Goal: Task Accomplishment & Management: Manage account settings

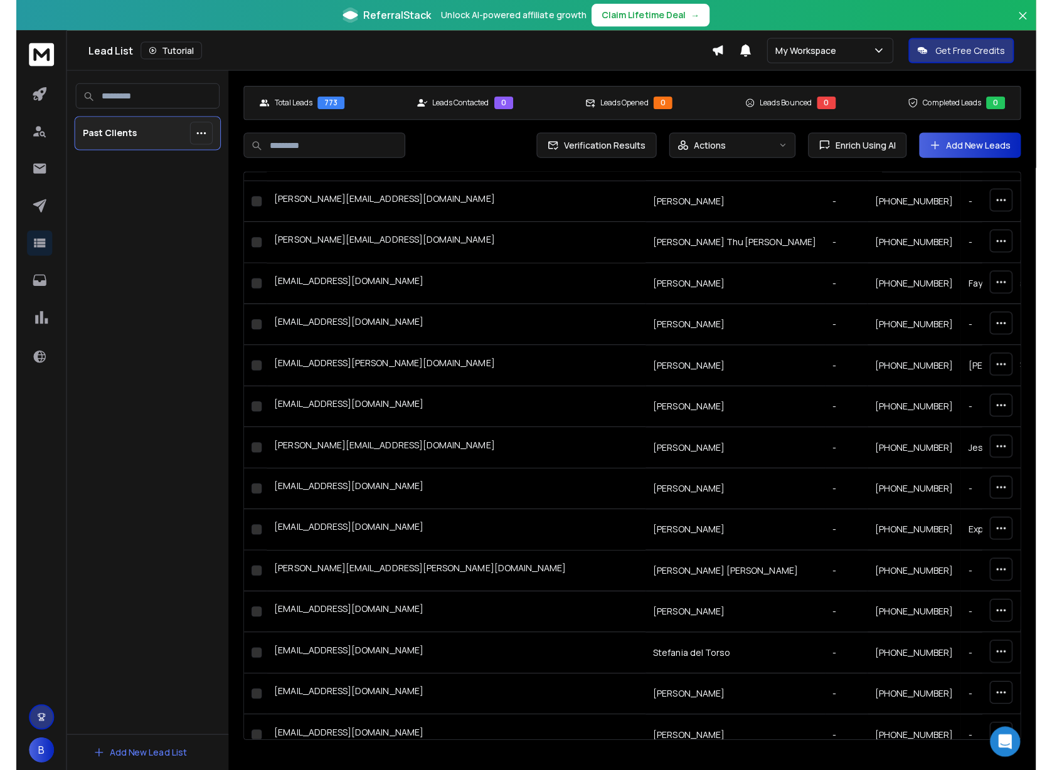
scroll to position [1777, 0]
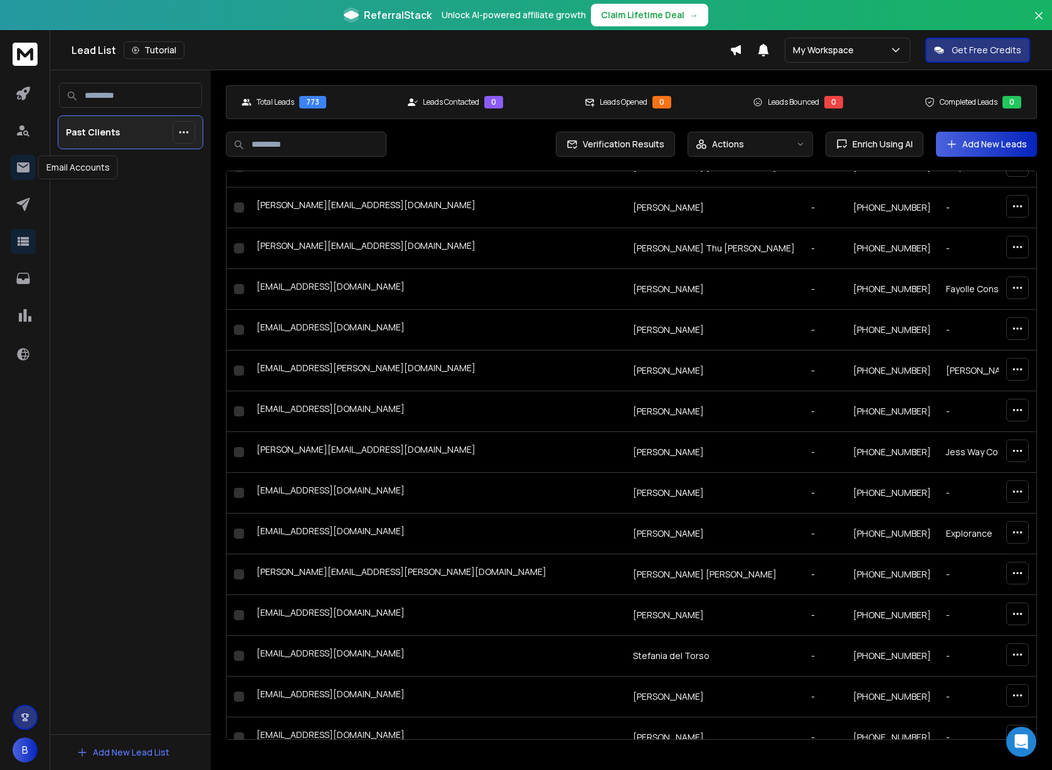
click at [23, 165] on icon at bounding box center [23, 167] width 13 height 10
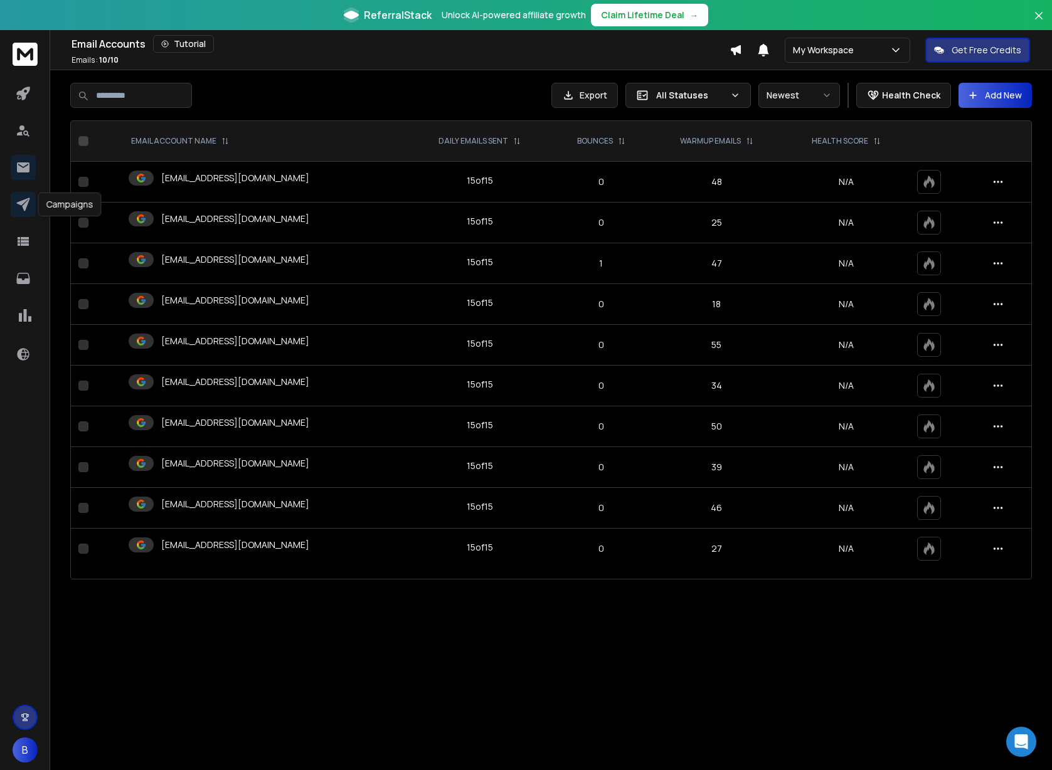
click at [26, 198] on icon at bounding box center [23, 204] width 15 height 15
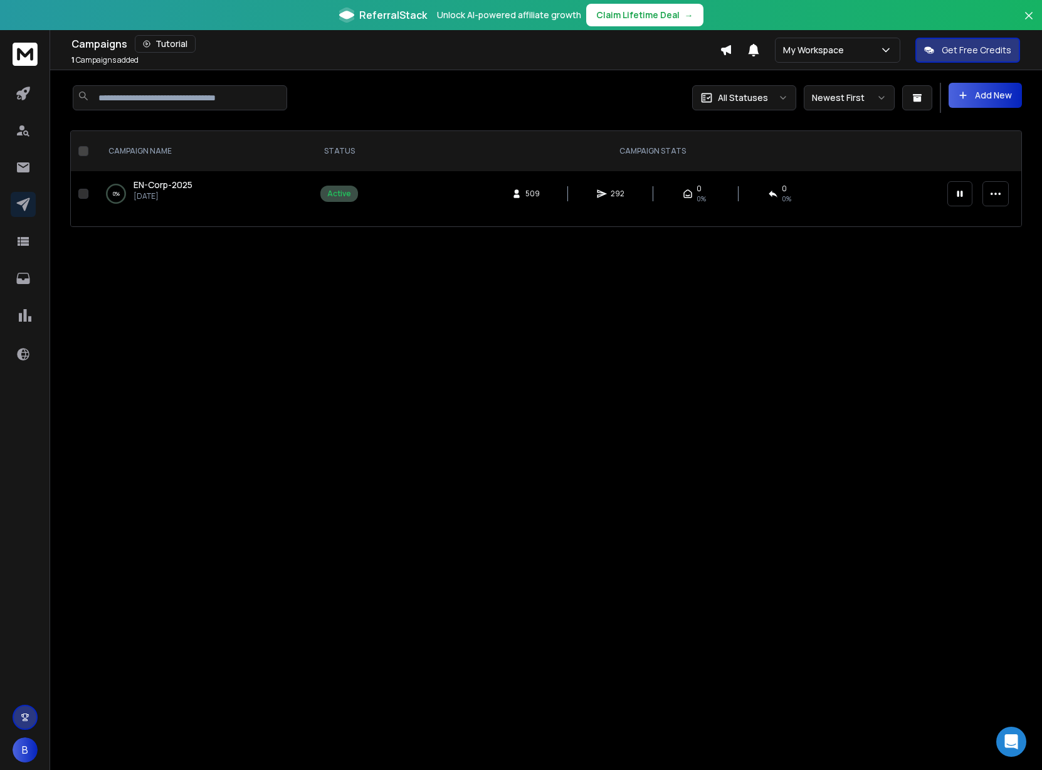
click at [147, 184] on span "EN-Corp-2025" at bounding box center [163, 185] width 59 height 12
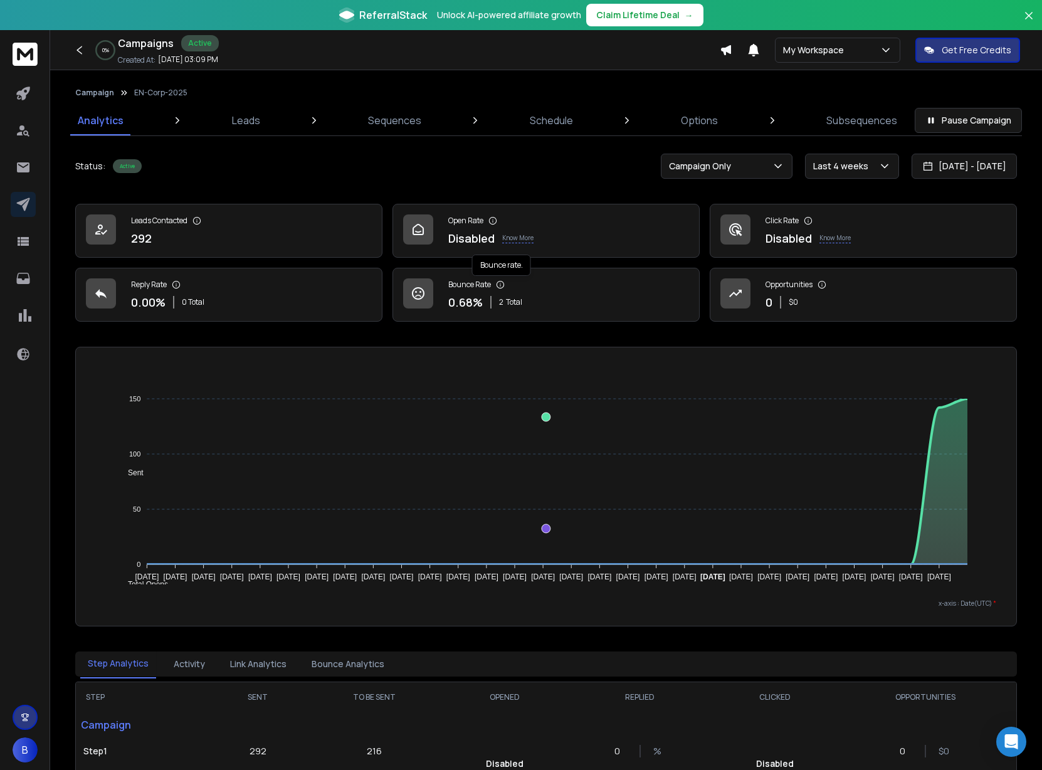
click at [504, 287] on icon at bounding box center [500, 284] width 9 height 9
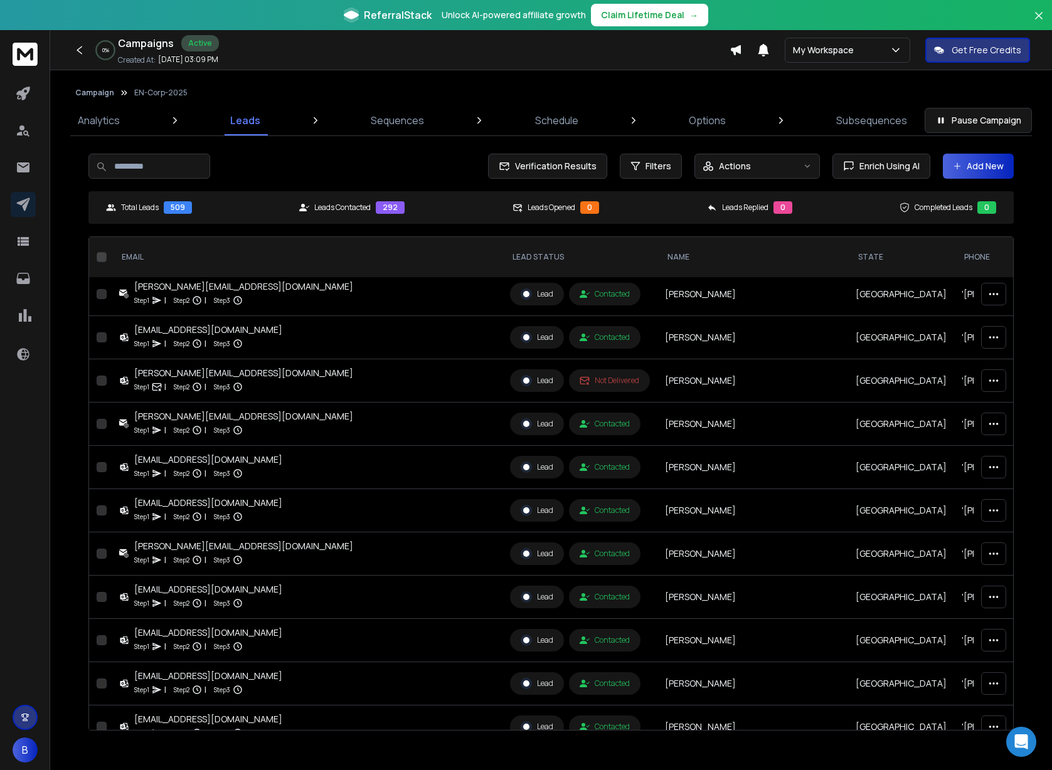
scroll to position [2018, 0]
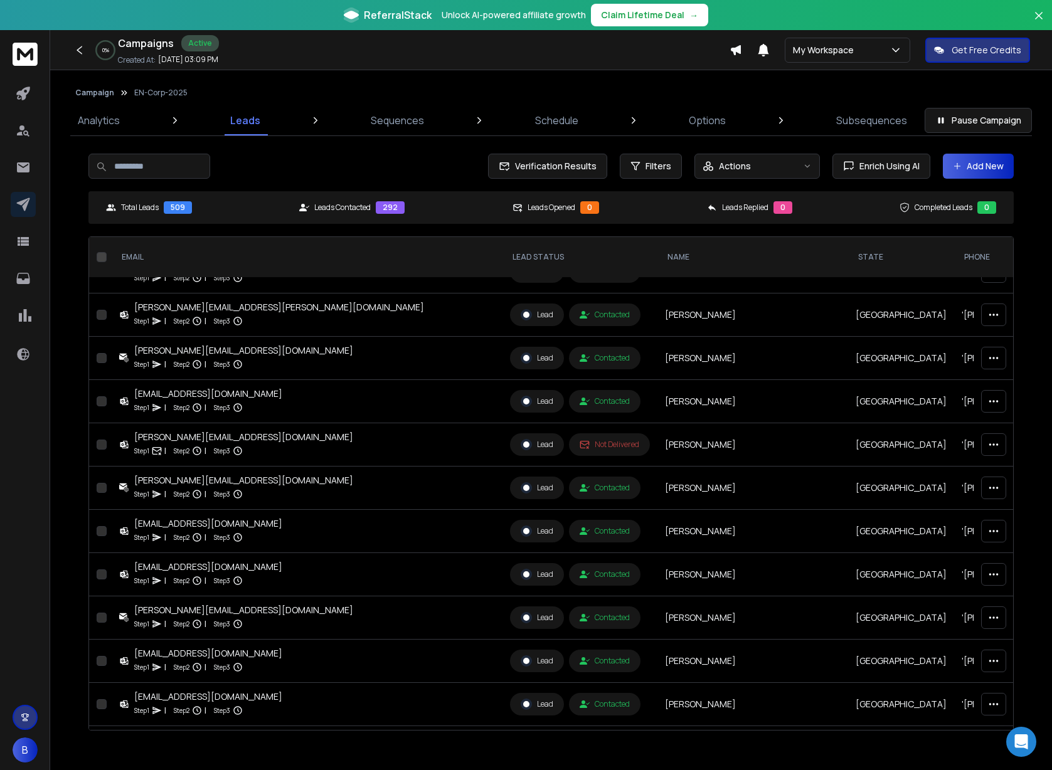
drag, startPoint x: 501, startPoint y: 718, endPoint x: 519, endPoint y: 721, distance: 17.8
click at [520, 720] on div "EMAIL LEAD STATUS NAME State Phone title domain Country website industry Linked…" at bounding box center [551, 483] width 926 height 494
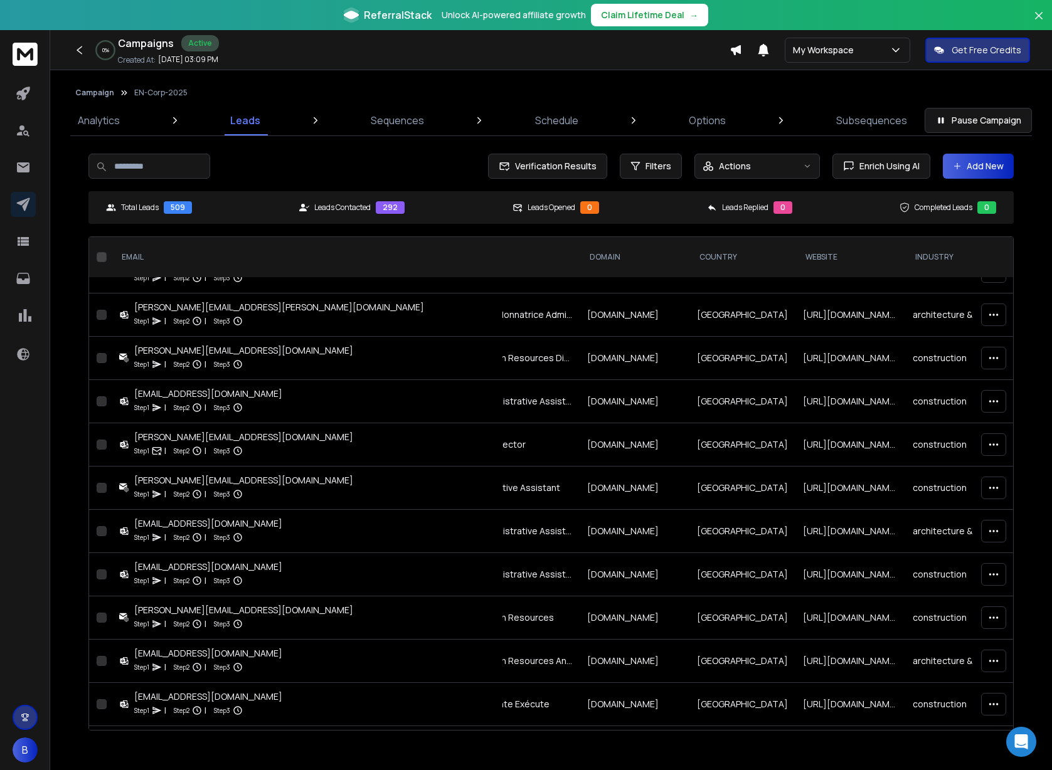
scroll to position [2018, 655]
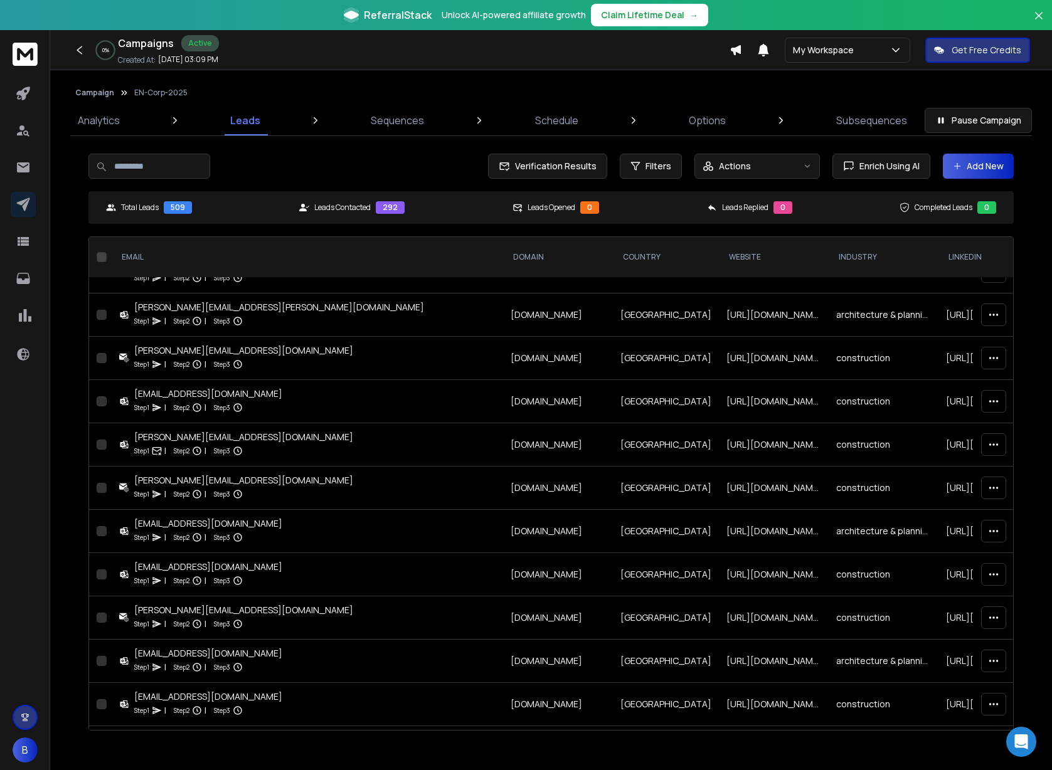
click at [987, 445] on icon "button" at bounding box center [992, 444] width 11 height 11
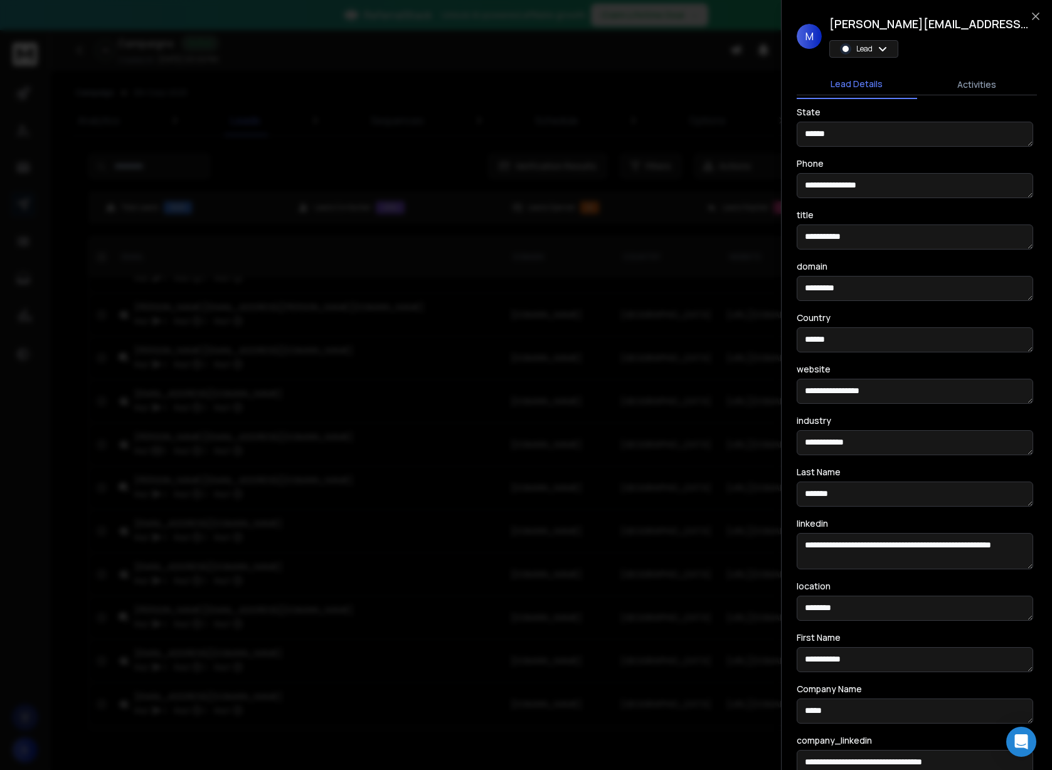
click at [655, 337] on div at bounding box center [526, 385] width 1052 height 770
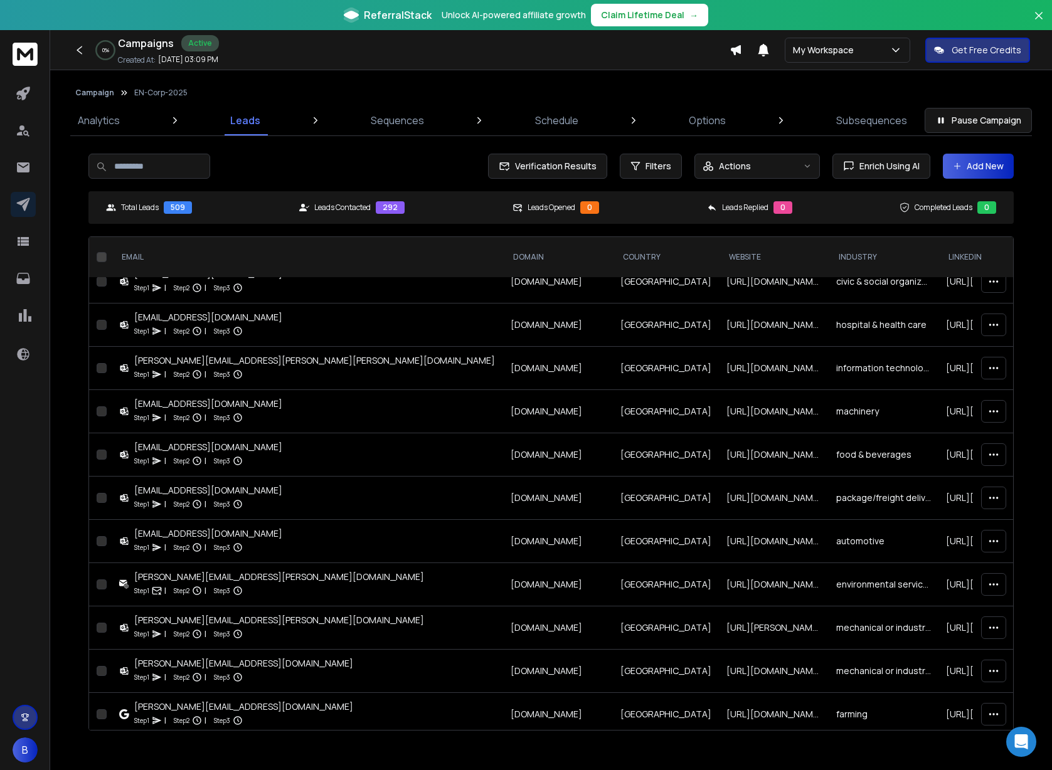
scroll to position [6057, 655]
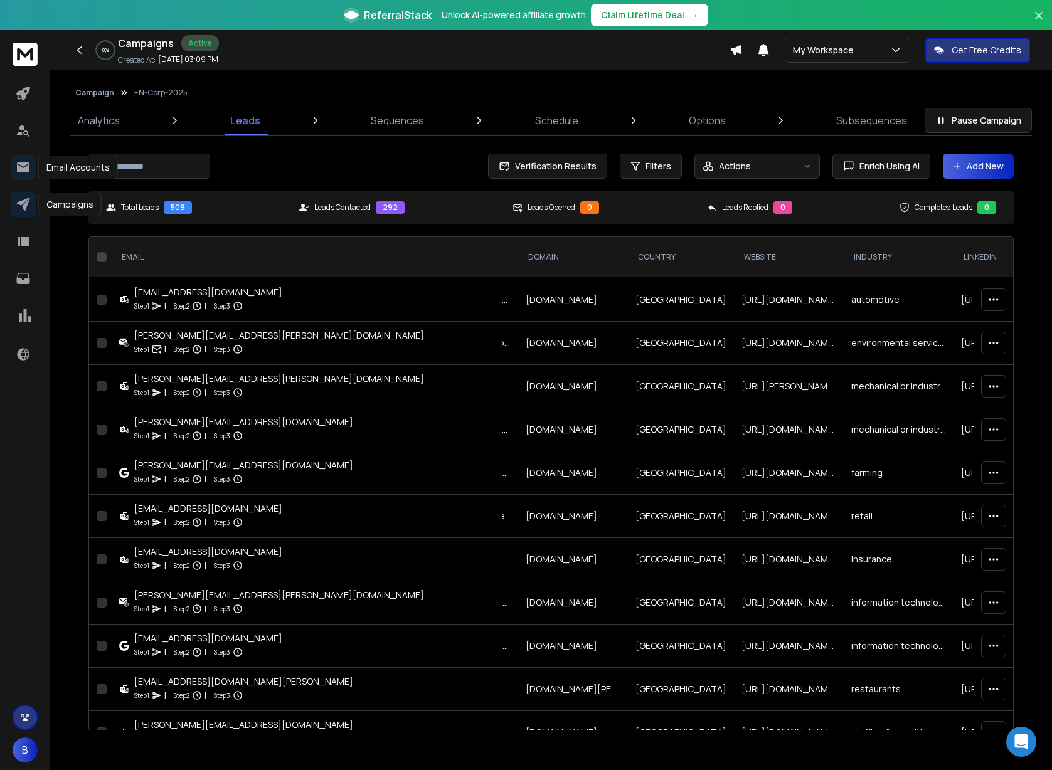
click at [24, 172] on icon at bounding box center [23, 167] width 13 height 10
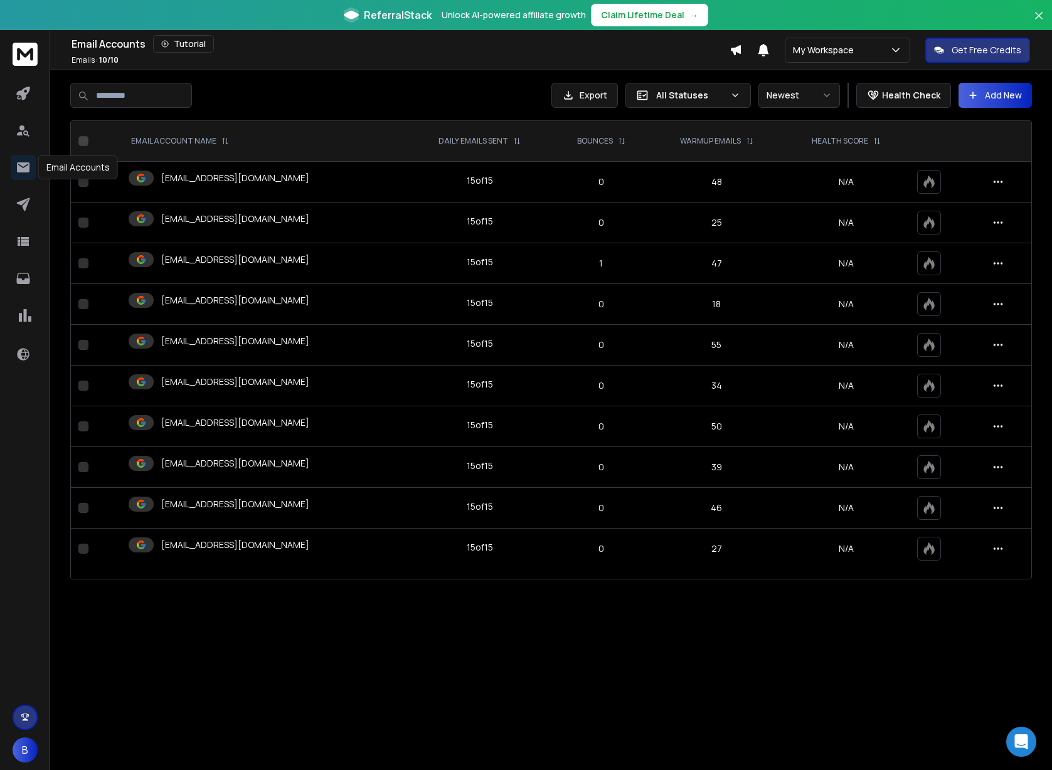
click at [22, 169] on icon at bounding box center [23, 167] width 13 height 10
click at [26, 89] on icon at bounding box center [23, 94] width 14 height 14
click at [21, 200] on icon at bounding box center [23, 204] width 15 height 15
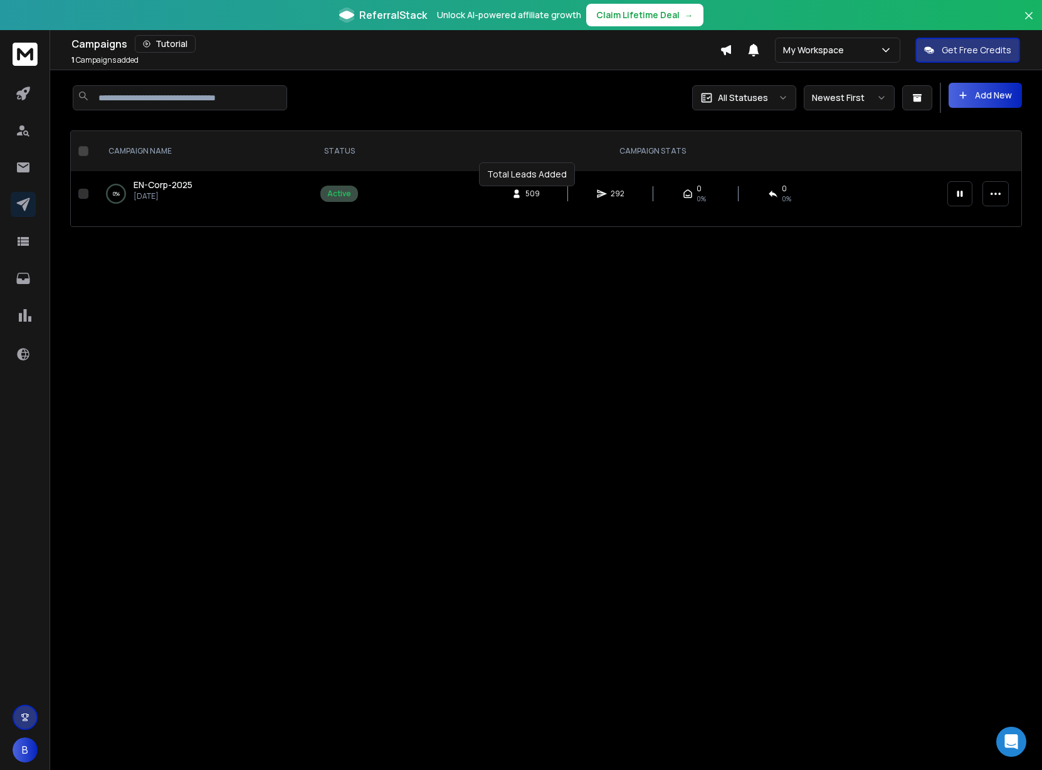
click at [521, 193] on span at bounding box center [516, 194] width 13 height 10
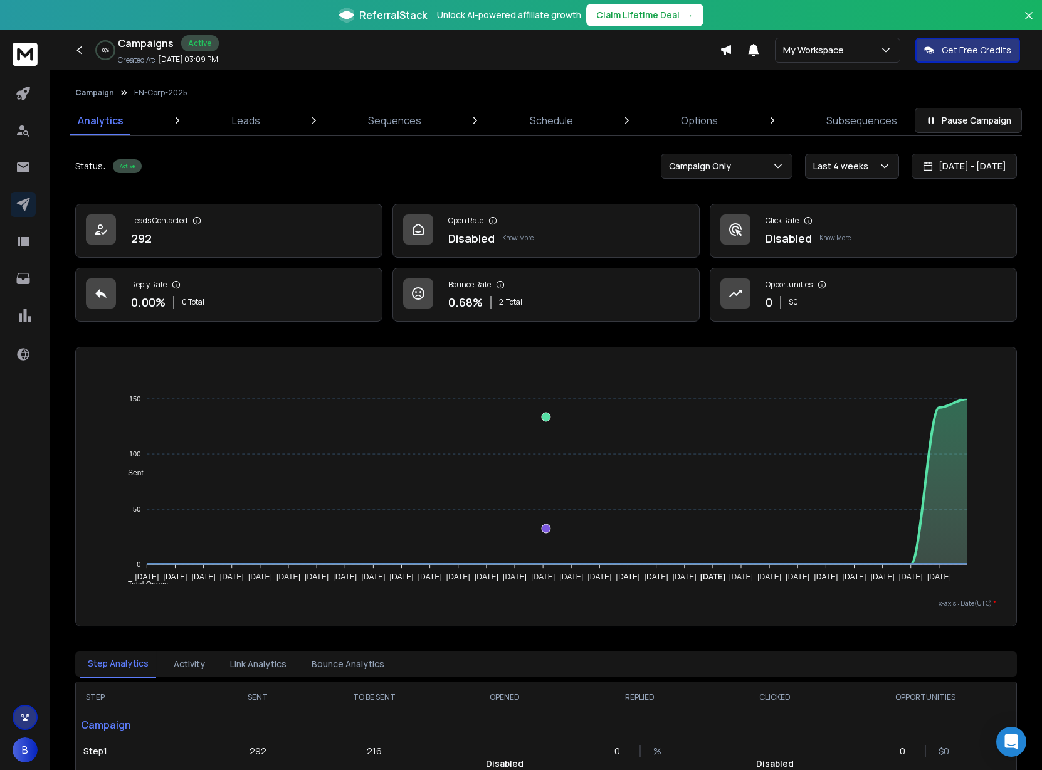
click at [220, 119] on div "Analytics Leads Sequences Schedule Options Subsequences" at bounding box center [487, 120] width 835 height 30
click at [236, 119] on p "Leads" at bounding box center [246, 120] width 28 height 15
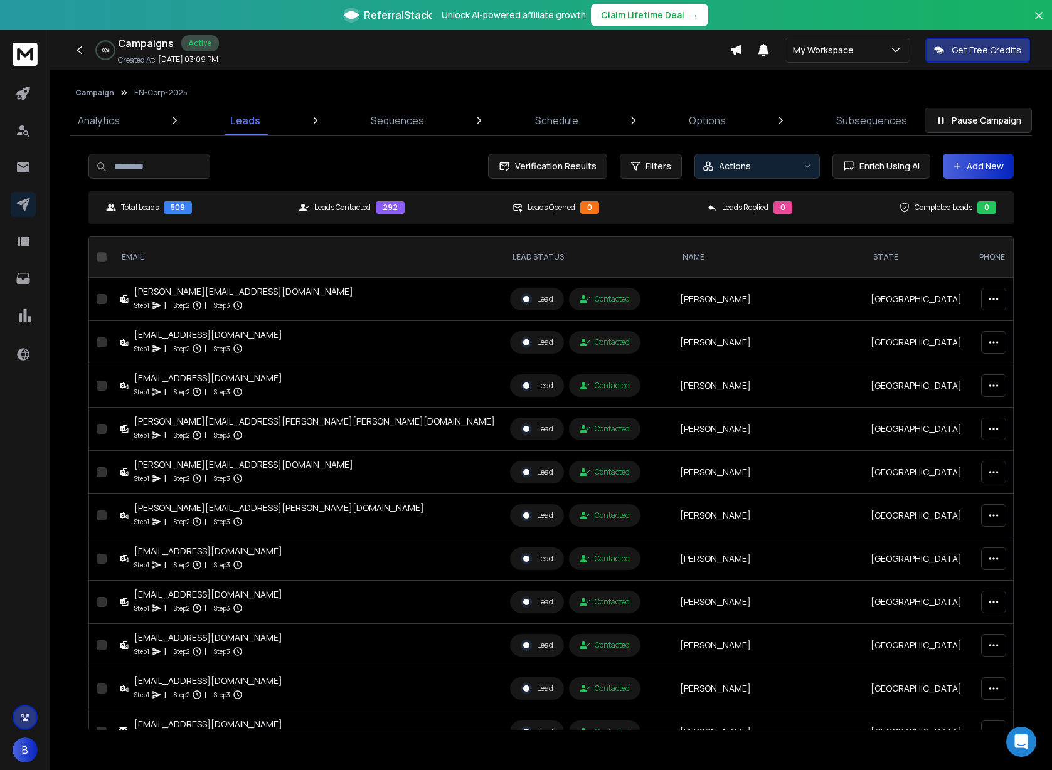
click at [769, 167] on div "Actions" at bounding box center [749, 166] width 95 height 13
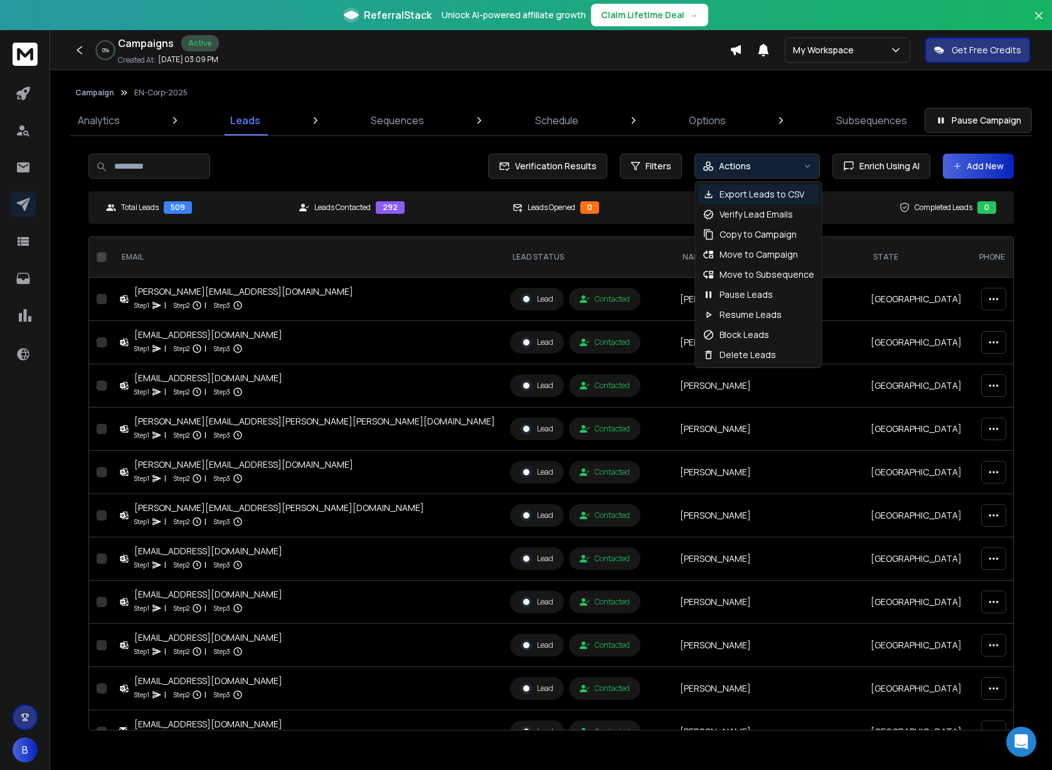
click at [781, 164] on div "Actions" at bounding box center [749, 166] width 95 height 13
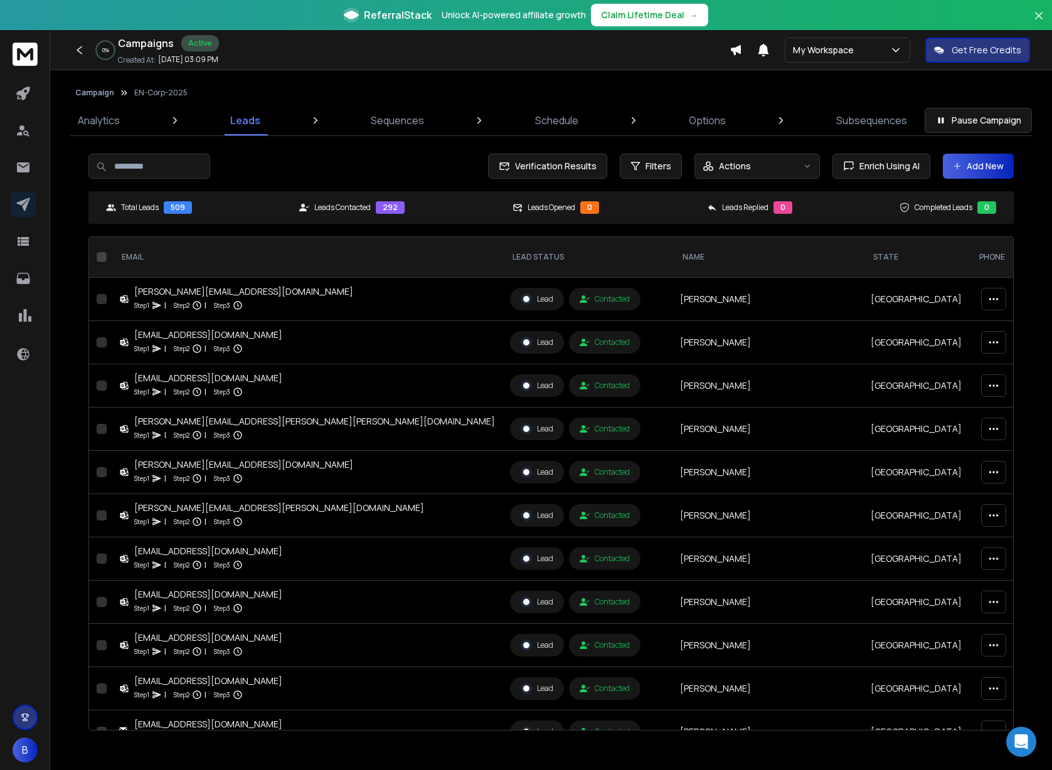
click at [270, 119] on div "Analytics Leads Sequences Schedule Options Subsequences" at bounding box center [492, 120] width 844 height 30
click at [977, 170] on button "Add New" at bounding box center [977, 166] width 71 height 25
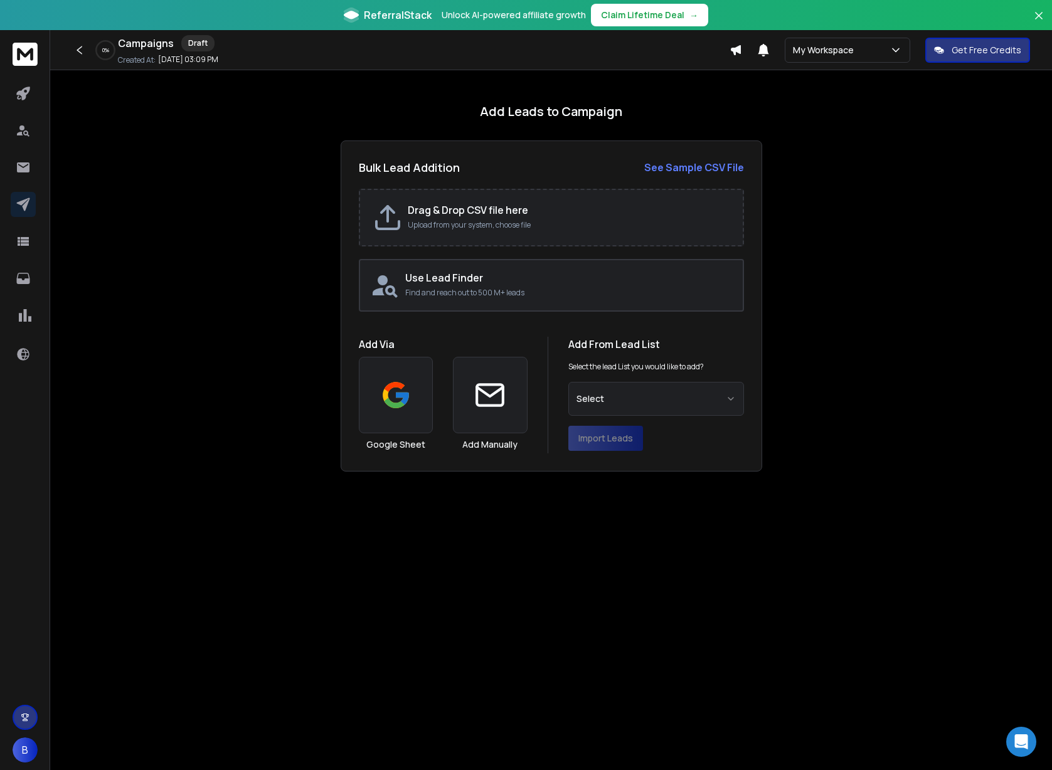
click at [552, 225] on p "Upload from your system, choose file" at bounding box center [569, 225] width 322 height 10
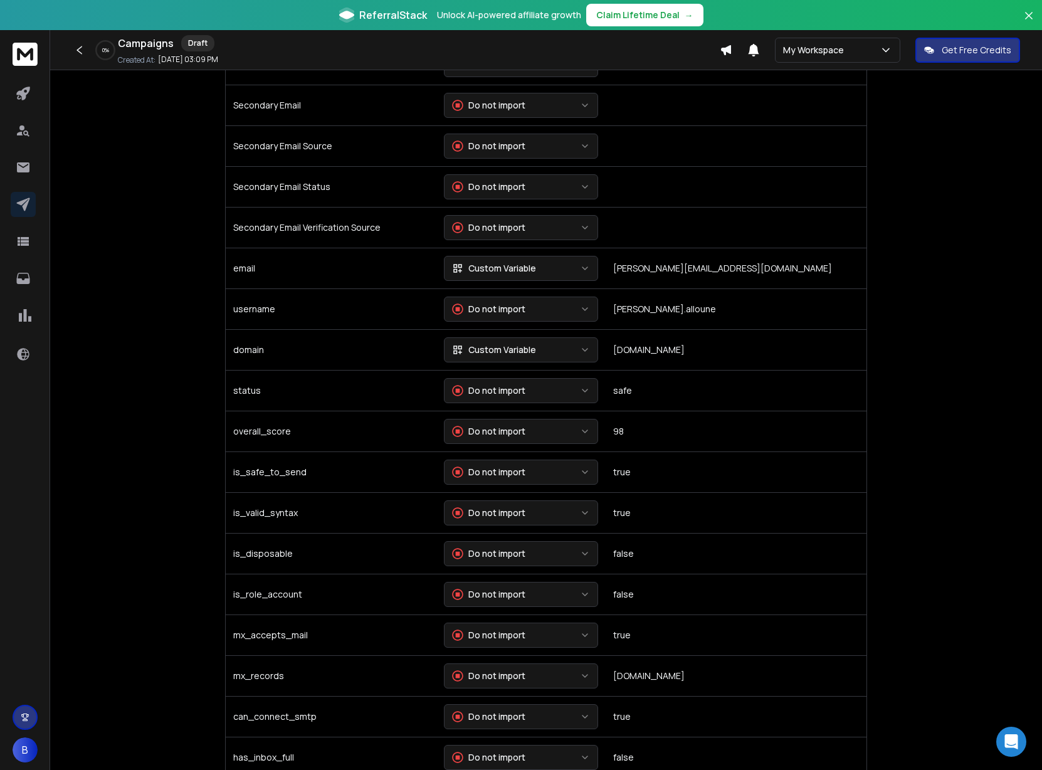
scroll to position [2577, 0]
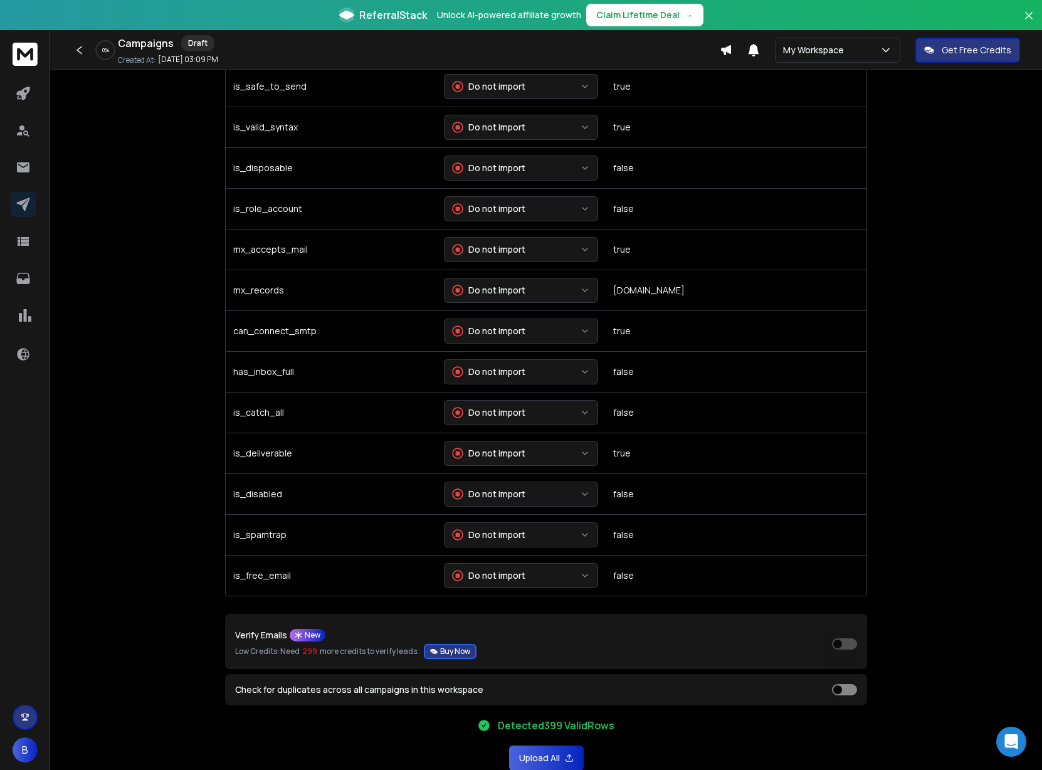
click at [843, 684] on button "Check for duplicates across all campaigns in this workspace" at bounding box center [844, 689] width 25 height 11
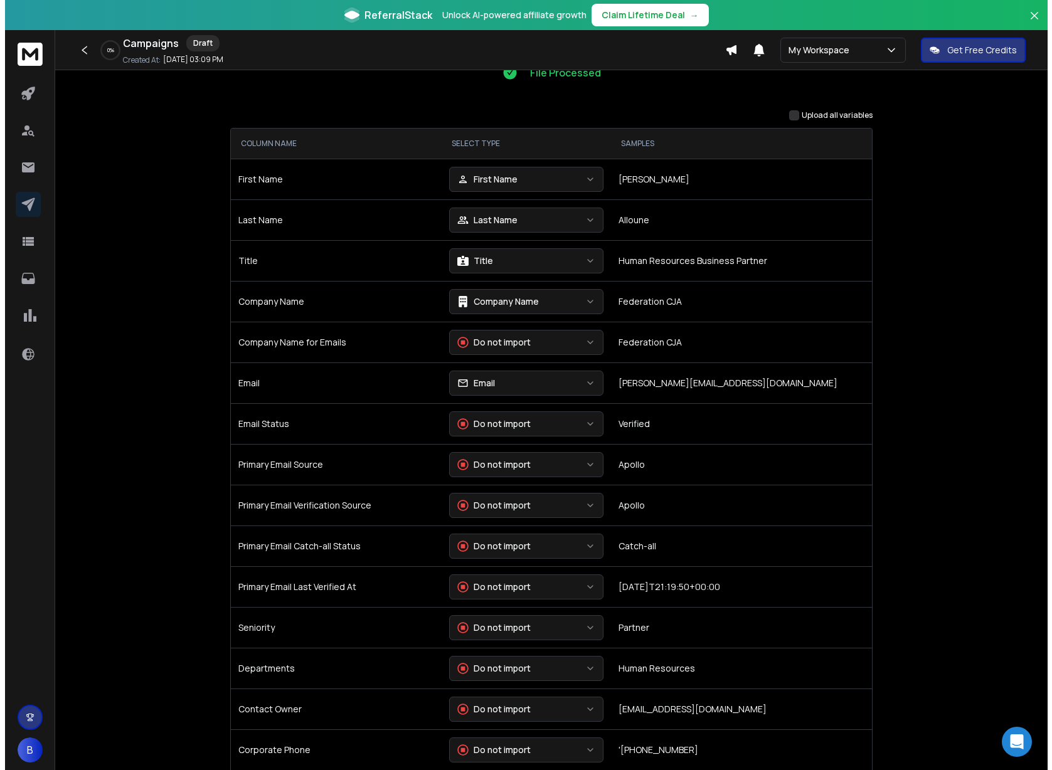
scroll to position [198, 0]
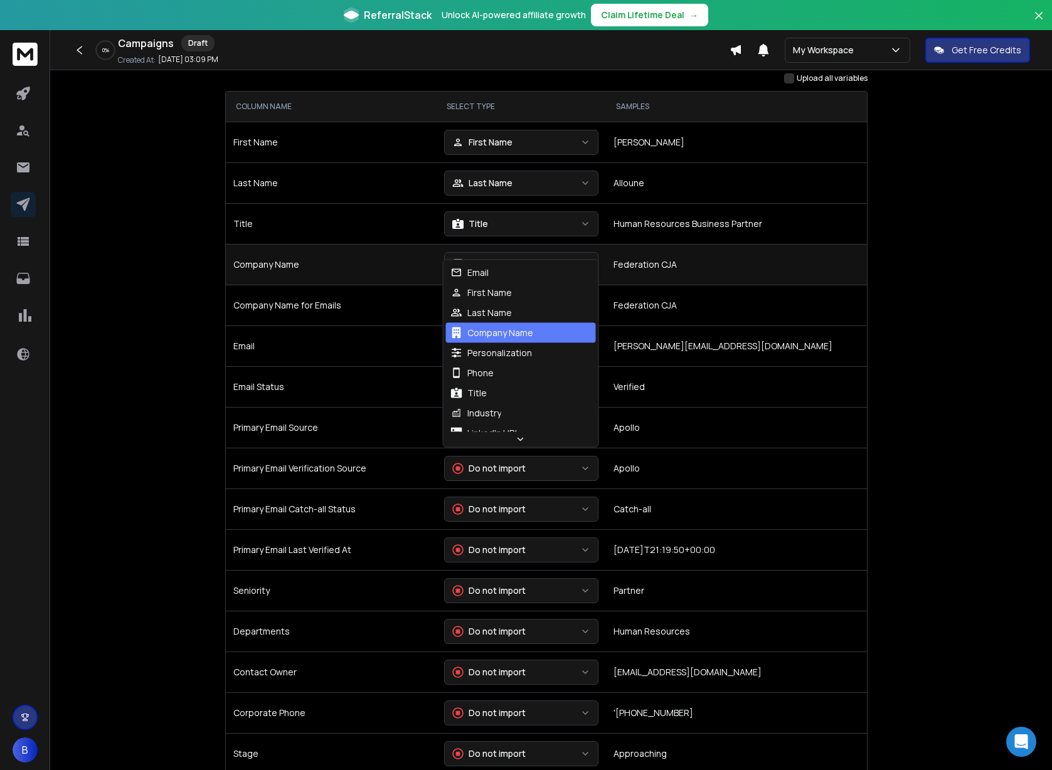
click at [580, 260] on icon "button" at bounding box center [585, 265] width 10 height 10
click at [572, 252] on button "Company Name" at bounding box center [521, 264] width 154 height 25
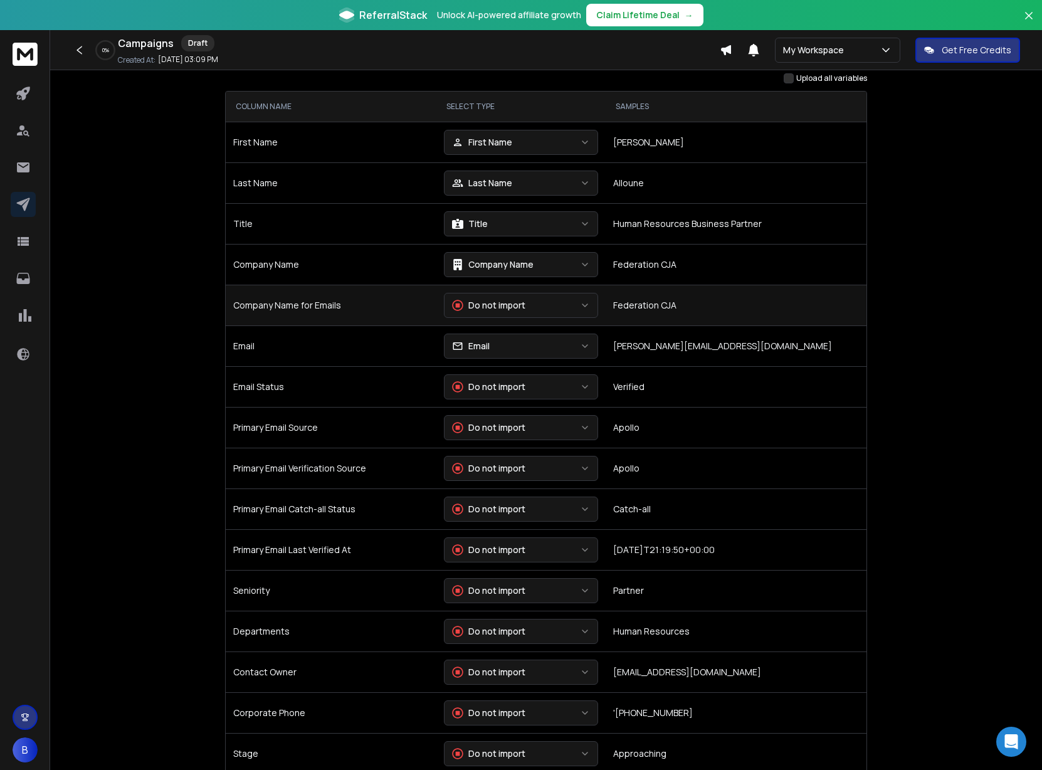
click at [544, 293] on button "Do not import" at bounding box center [521, 305] width 154 height 25
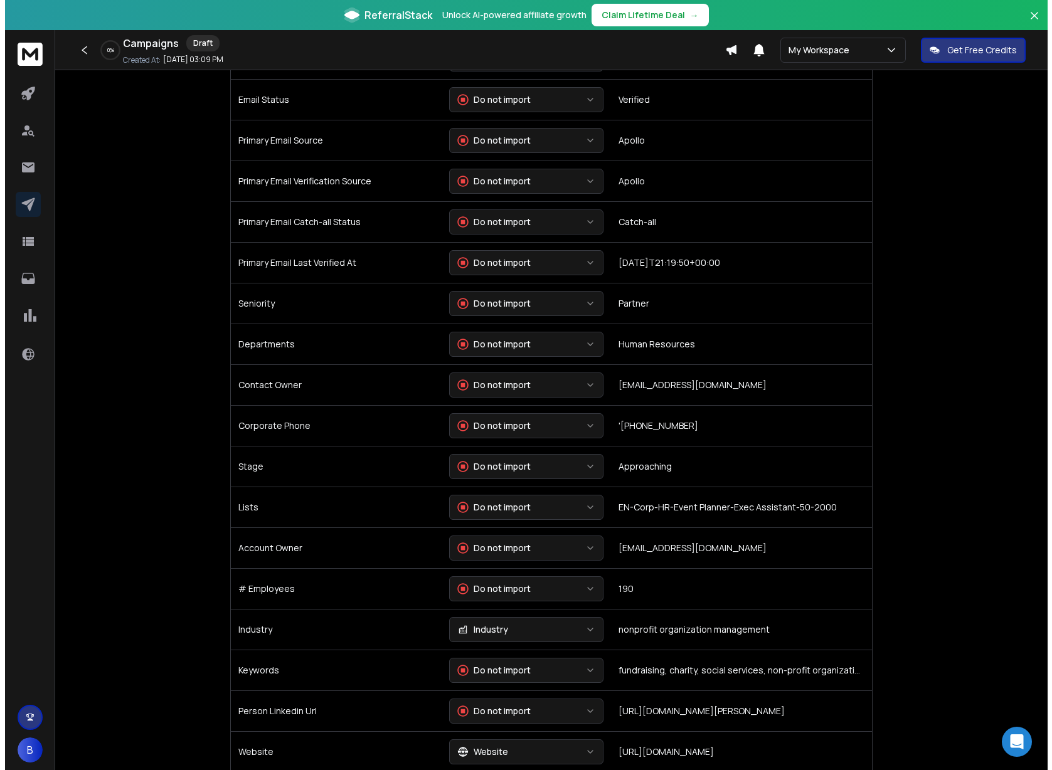
scroll to position [651, 0]
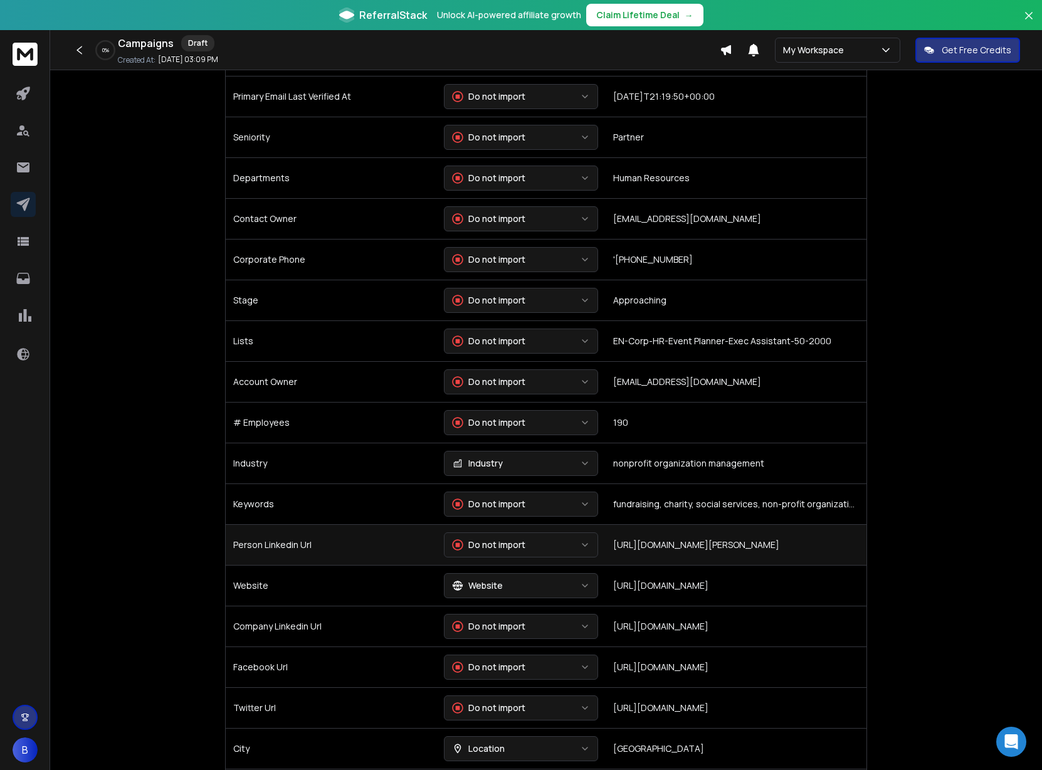
click at [503, 532] on button "Do not import" at bounding box center [521, 544] width 154 height 25
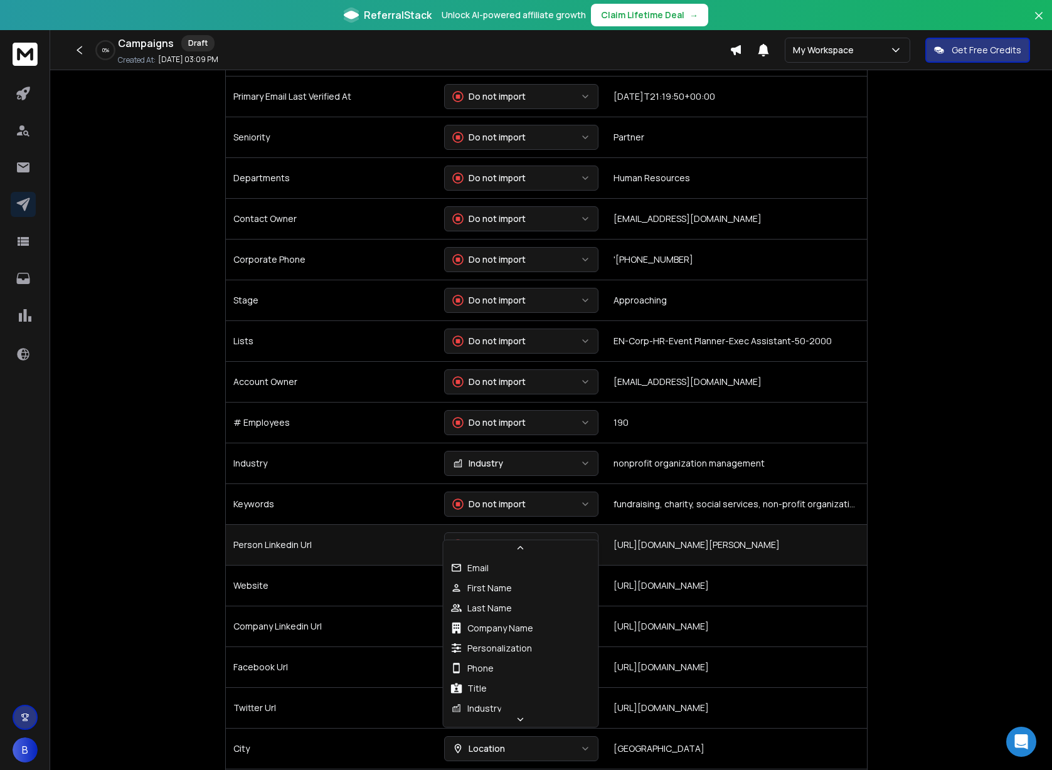
scroll to position [127, 0]
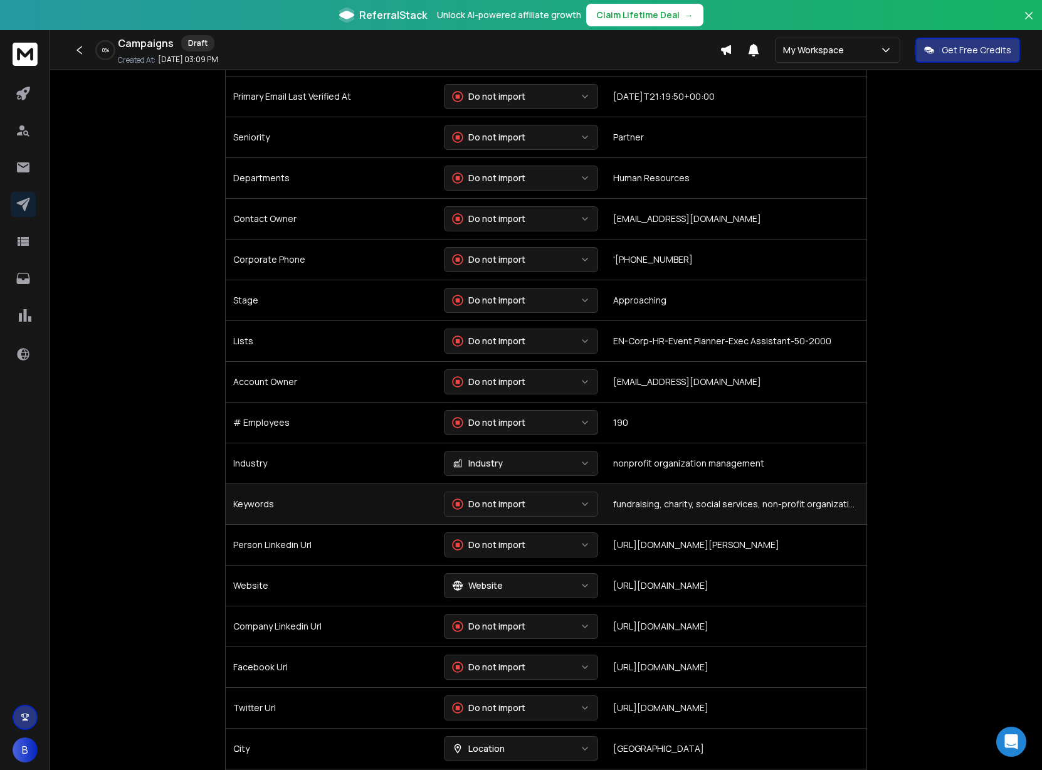
click at [349, 502] on td "Keywords" at bounding box center [331, 503] width 211 height 41
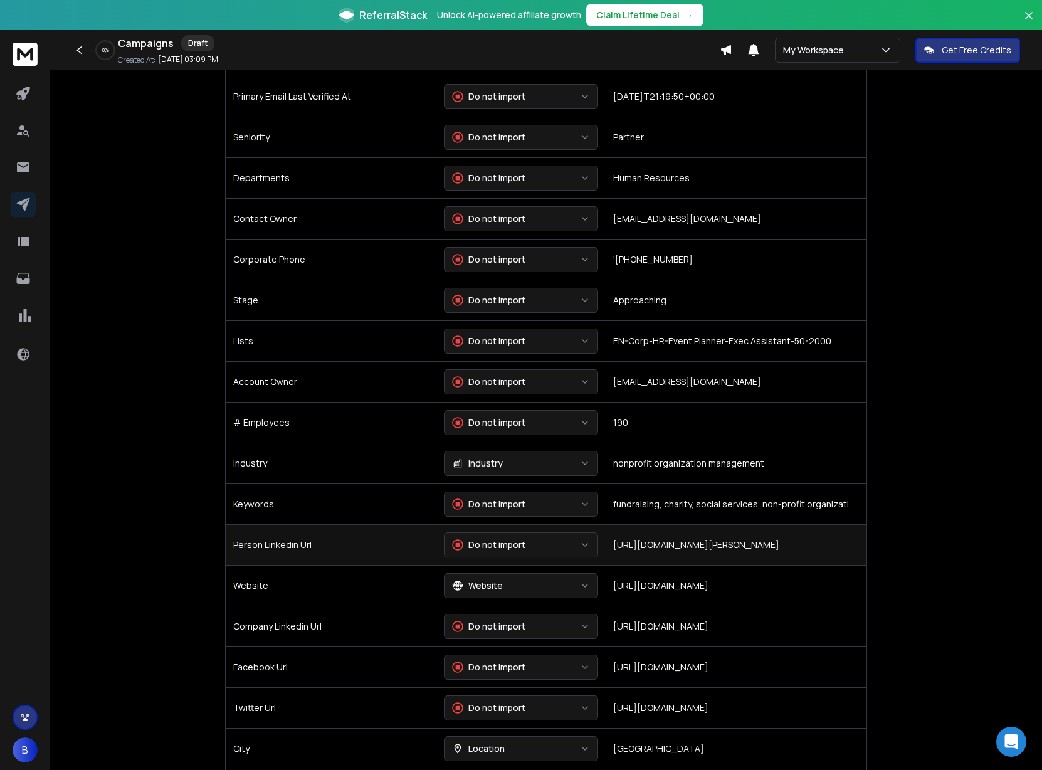
click at [520, 539] on div "Do not import" at bounding box center [488, 545] width 73 height 13
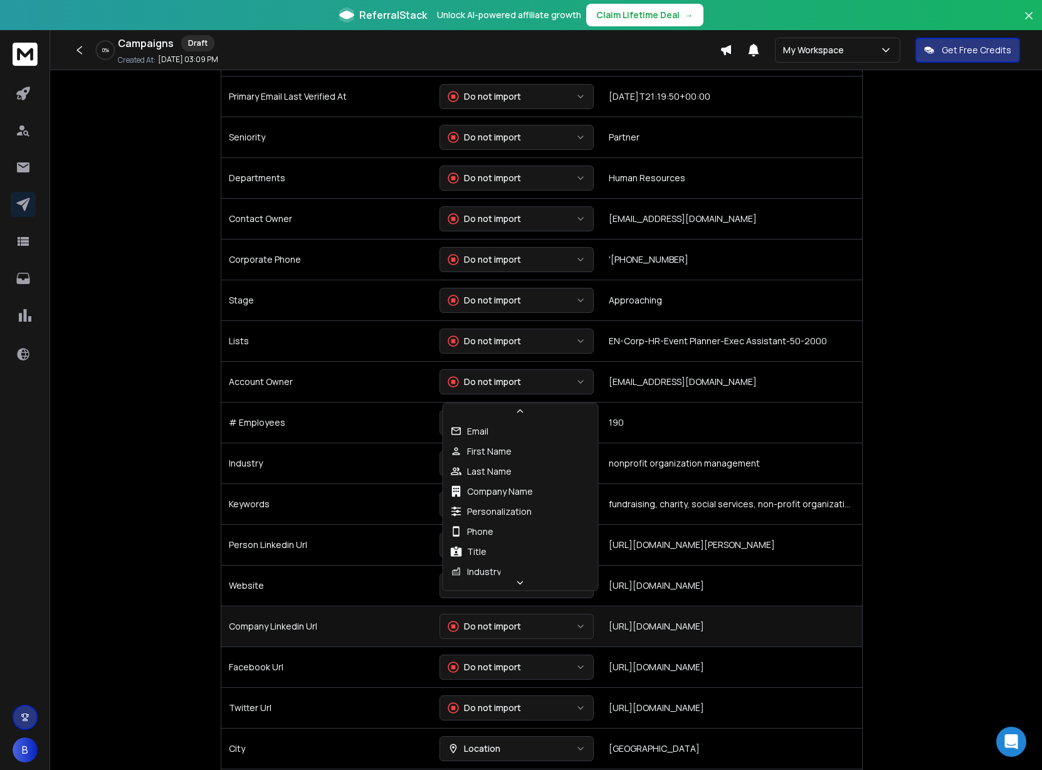
click at [524, 614] on button "Do not import" at bounding box center [517, 626] width 154 height 25
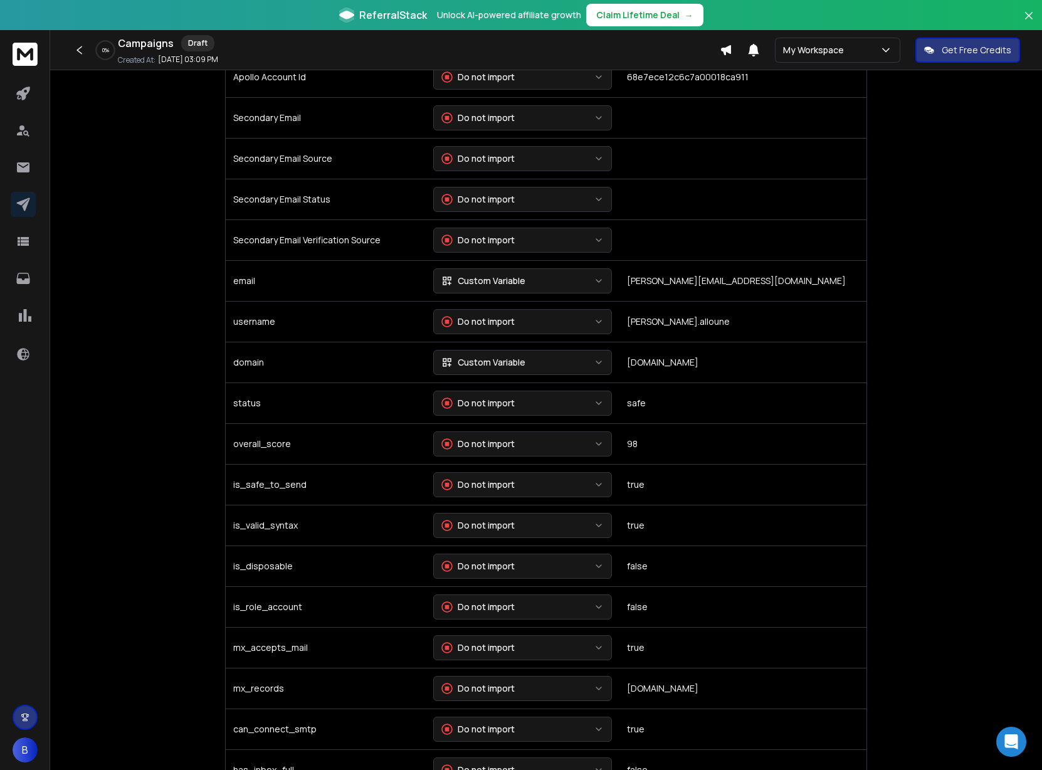
scroll to position [2577, 0]
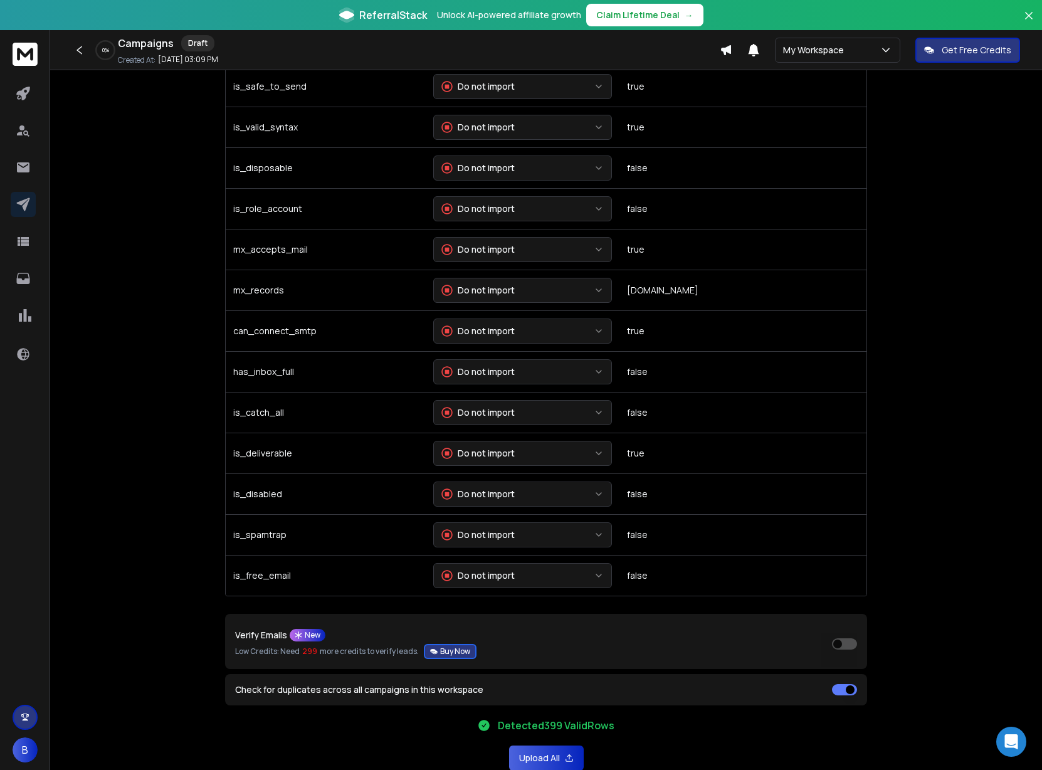
click at [549, 746] on button "Upload All" at bounding box center [546, 758] width 75 height 25
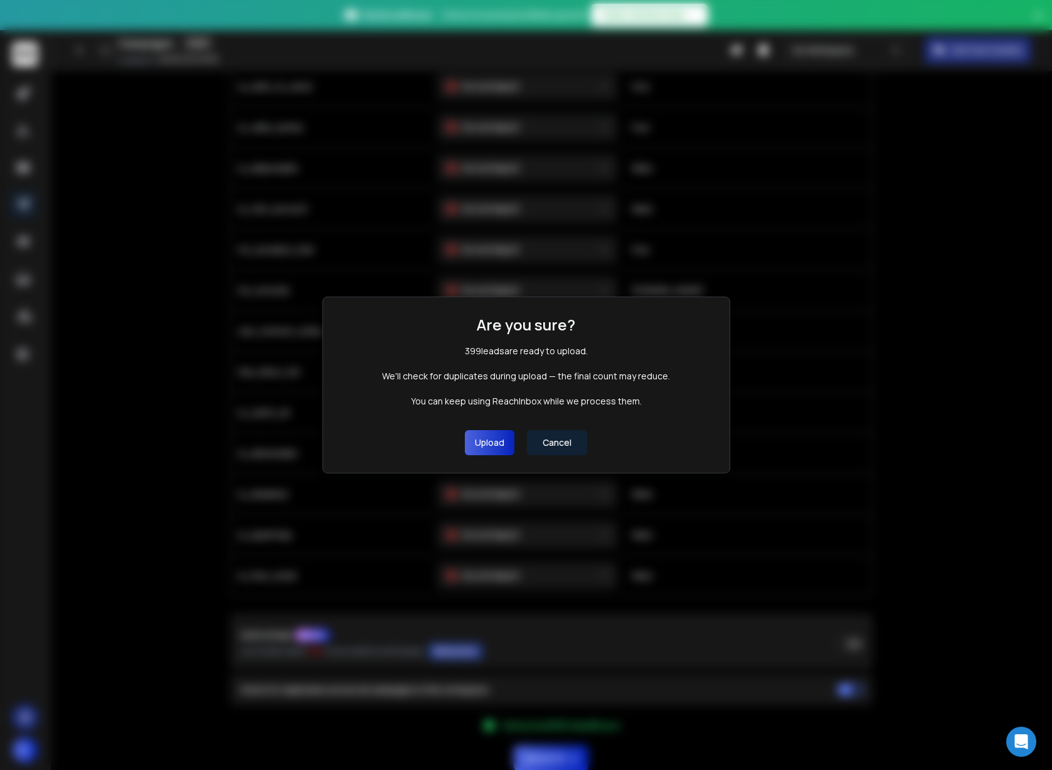
click at [495, 449] on button "Upload" at bounding box center [490, 442] width 50 height 25
